Goal: Transaction & Acquisition: Subscribe to service/newsletter

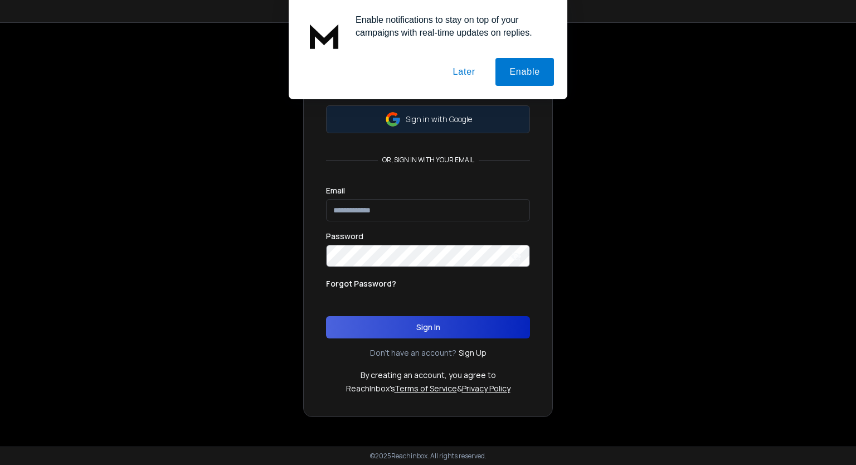
click at [445, 120] on p "Sign in with Google" at bounding box center [439, 119] width 66 height 11
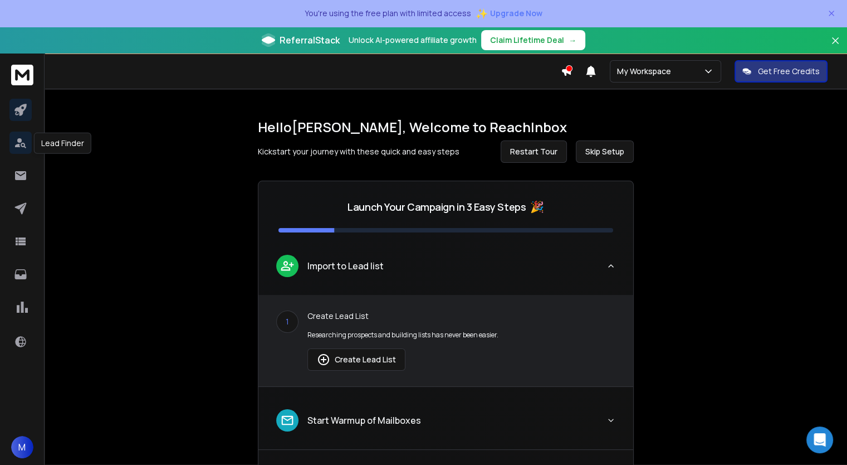
click at [20, 142] on circle at bounding box center [19, 140] width 4 height 4
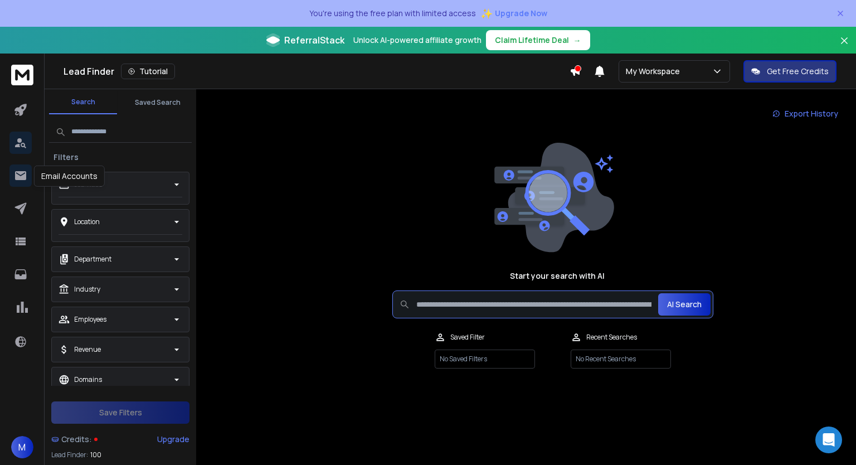
click at [30, 186] on link at bounding box center [20, 175] width 22 height 22
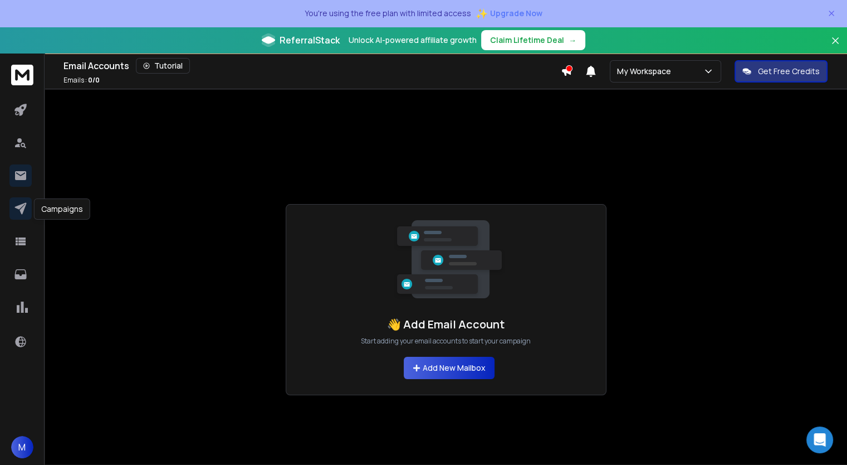
click at [23, 210] on icon at bounding box center [20, 209] width 12 height 12
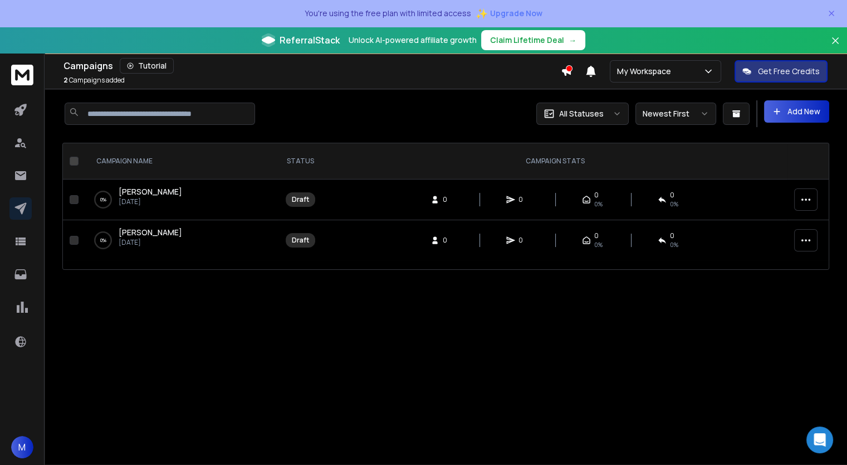
click at [122, 186] on span "hgff" at bounding box center [151, 191] width 64 height 11
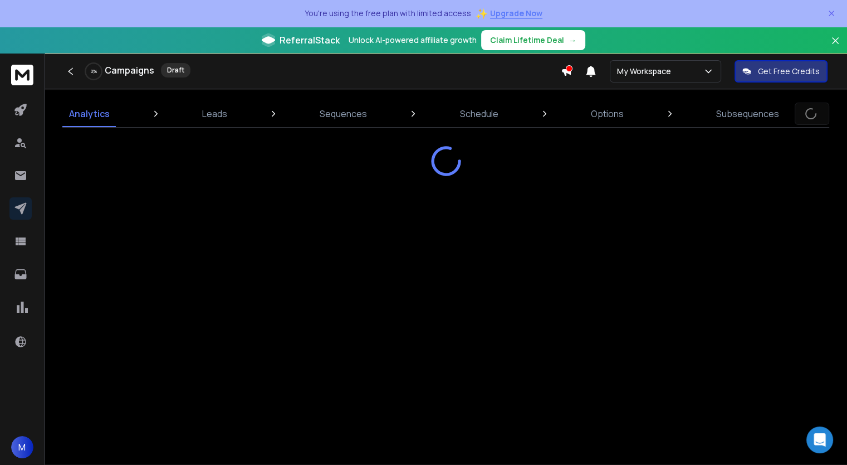
click at [497, 9] on span "Upgrade Now" at bounding box center [516, 13] width 52 height 11
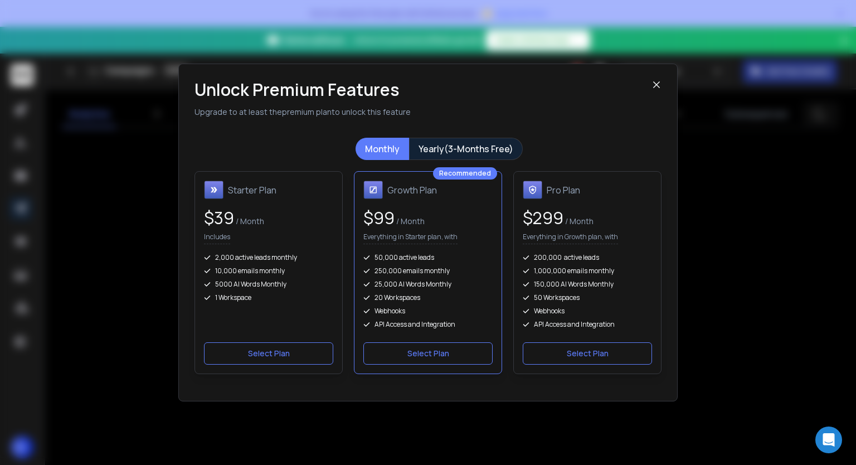
click at [434, 151] on button "Yearly(3-Months Free)" at bounding box center [466, 149] width 114 height 22
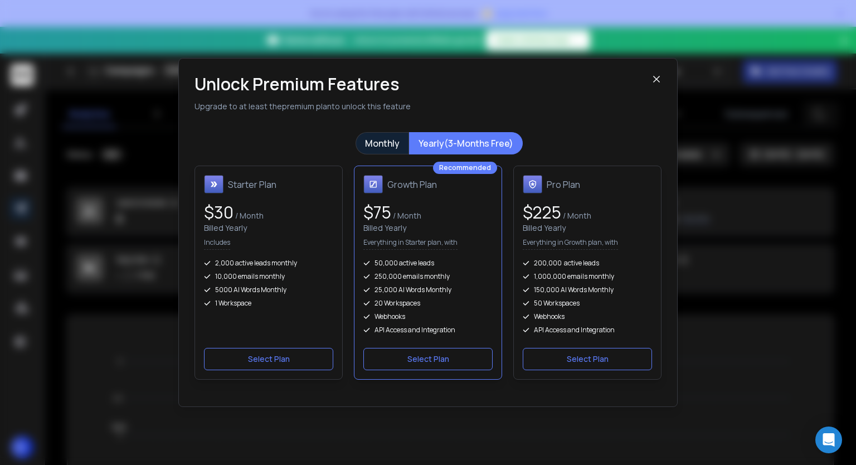
click at [396, 144] on button "Monthly" at bounding box center [381, 143] width 53 height 22
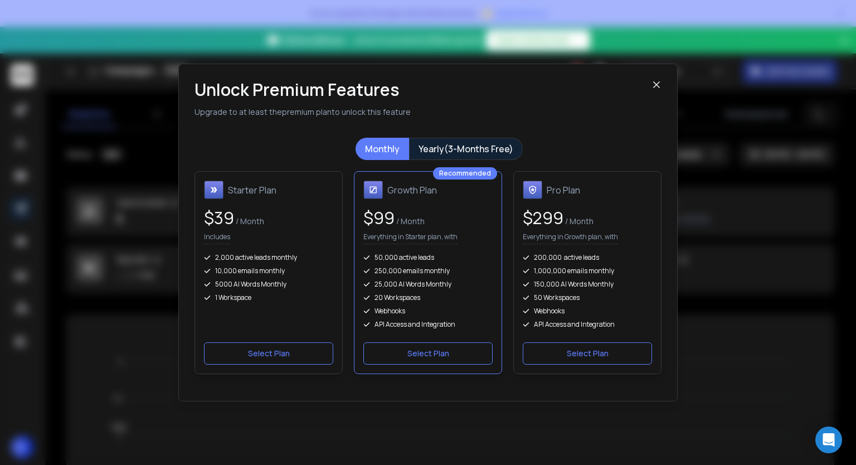
click at [419, 144] on button "Yearly(3-Months Free)" at bounding box center [466, 149] width 114 height 22
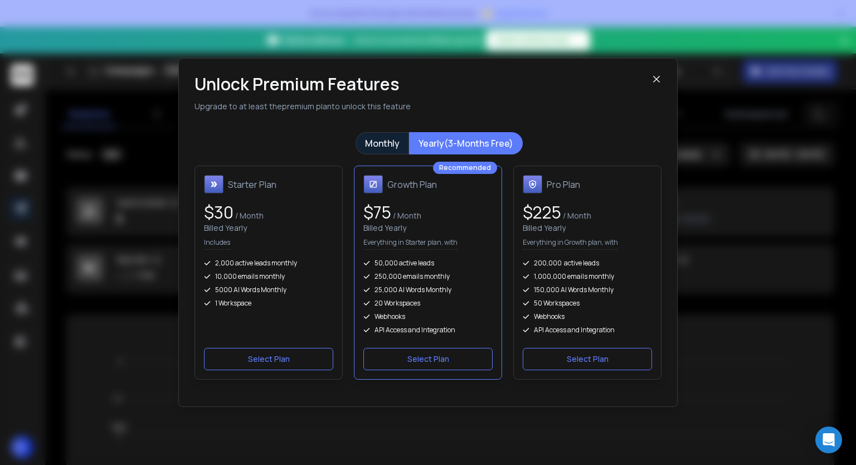
click at [392, 142] on button "Monthly" at bounding box center [381, 143] width 53 height 22
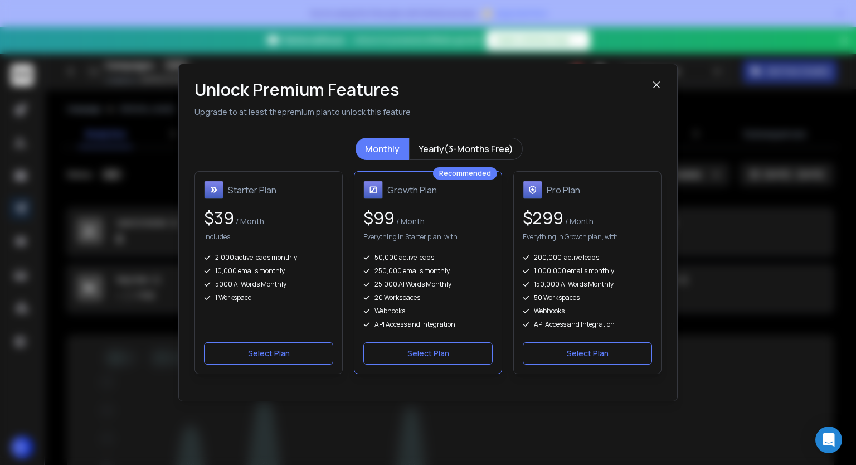
click at [658, 83] on icon at bounding box center [656, 85] width 10 height 10
